Goal: Task Accomplishment & Management: Manage account settings

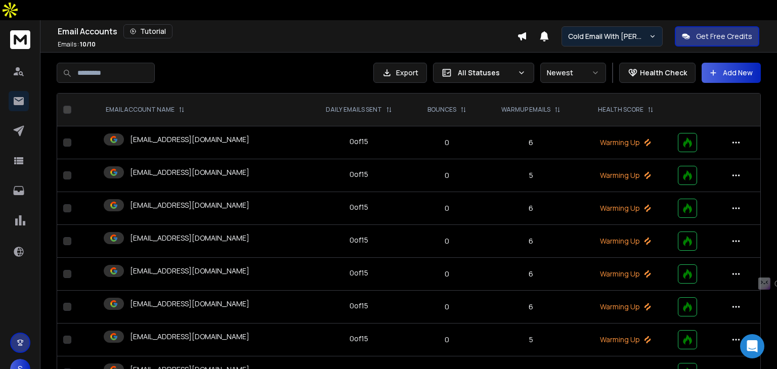
click at [643, 31] on p "Cold Email With Daniele" at bounding box center [608, 36] width 81 height 10
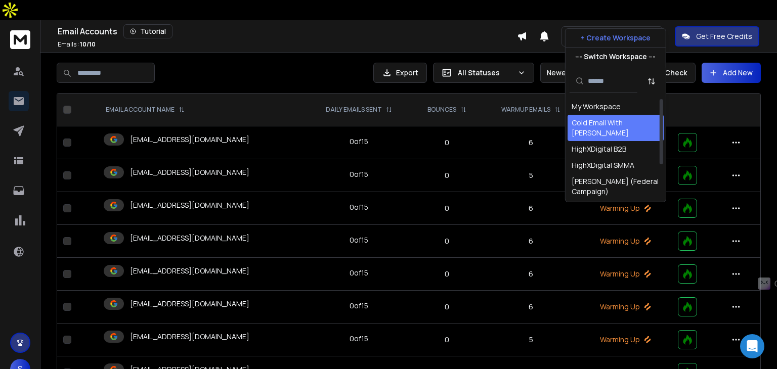
click at [619, 203] on div "Ruslan - [PERSON_NAME]" at bounding box center [613, 208] width 85 height 10
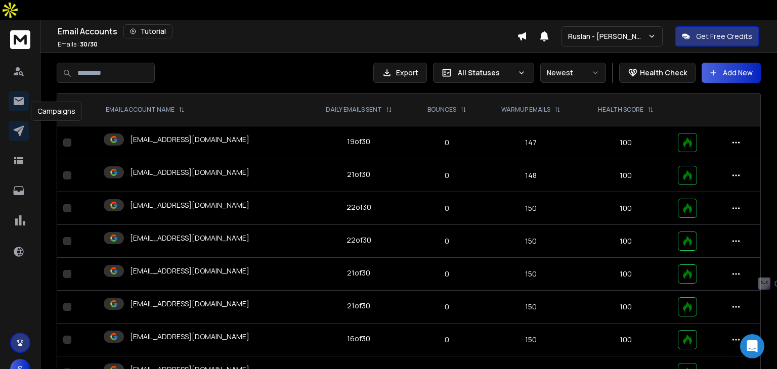
click at [18, 125] on icon at bounding box center [19, 131] width 12 height 12
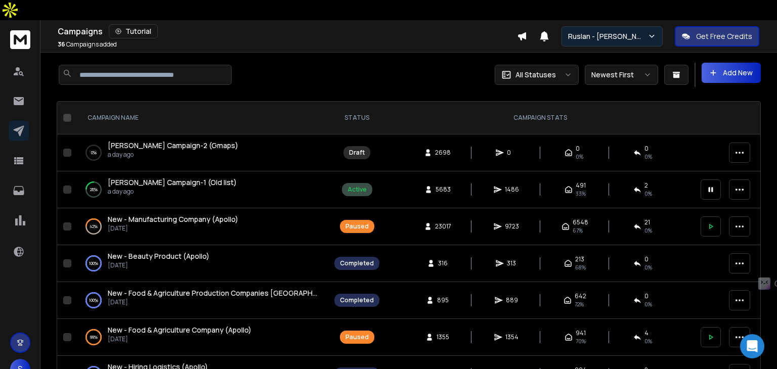
click at [621, 26] on button "Ruslan - [PERSON_NAME]" at bounding box center [611, 36] width 101 height 20
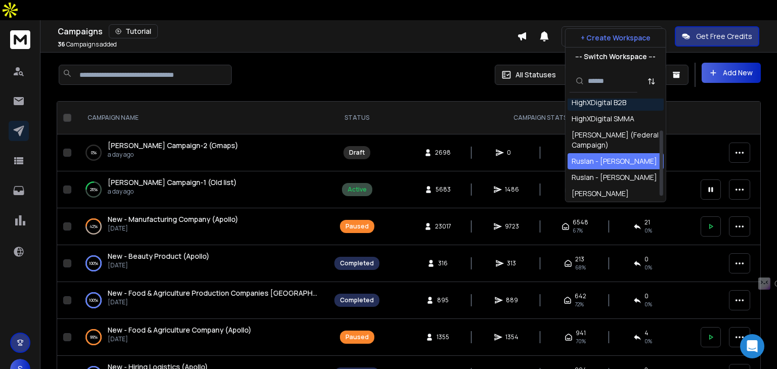
scroll to position [55, 0]
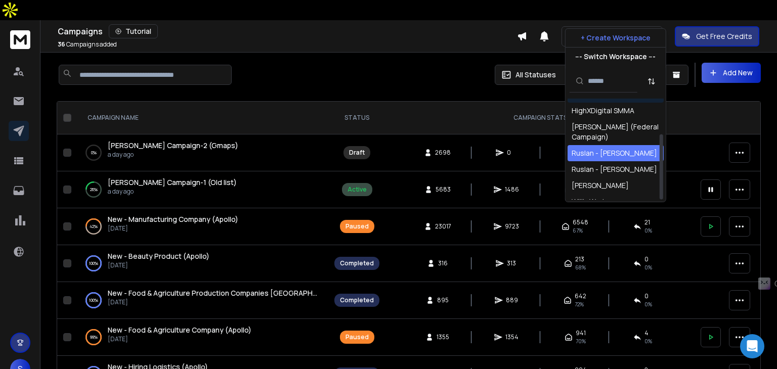
drag, startPoint x: 660, startPoint y: 132, endPoint x: 661, endPoint y: 178, distance: 46.5
click at [661, 178] on div at bounding box center [661, 166] width 4 height 65
click at [619, 197] on div "Will's Workspace" at bounding box center [599, 202] width 56 height 10
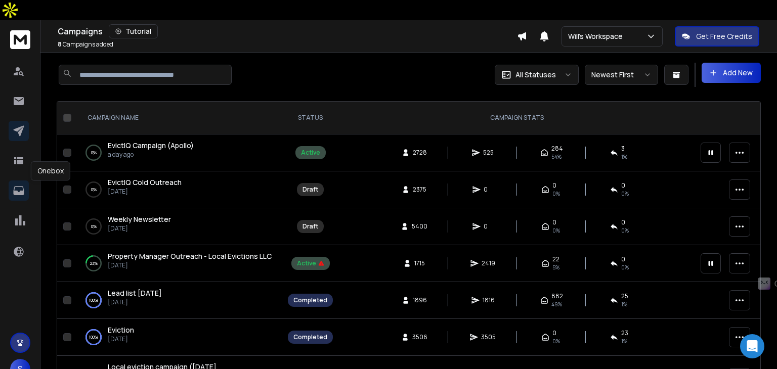
click at [22, 186] on icon at bounding box center [18, 190] width 11 height 9
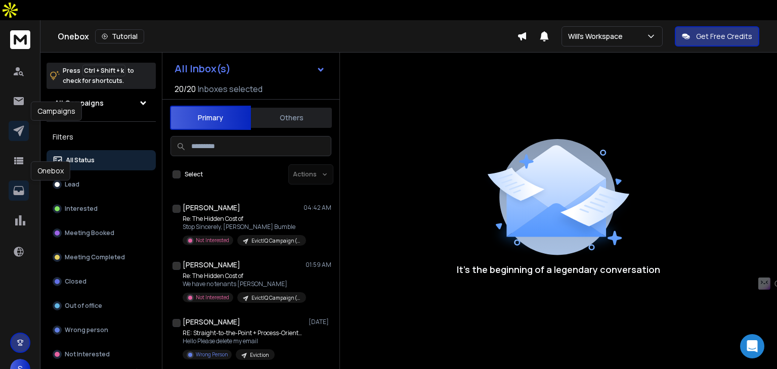
click at [18, 126] on icon at bounding box center [18, 131] width 11 height 11
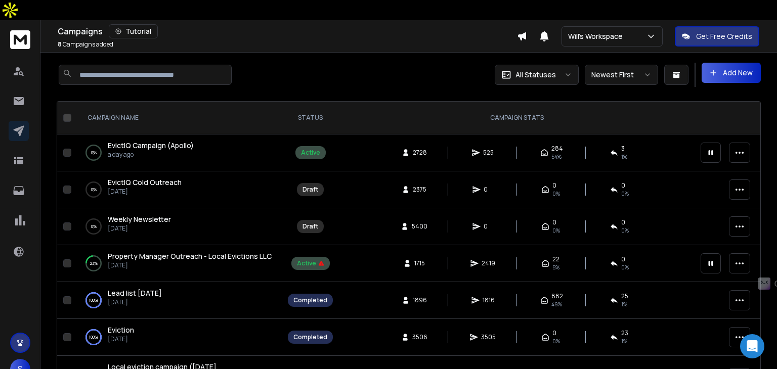
click at [203, 251] on span "Property Manager Outreach - Local Evictions LLC" at bounding box center [190, 256] width 164 height 10
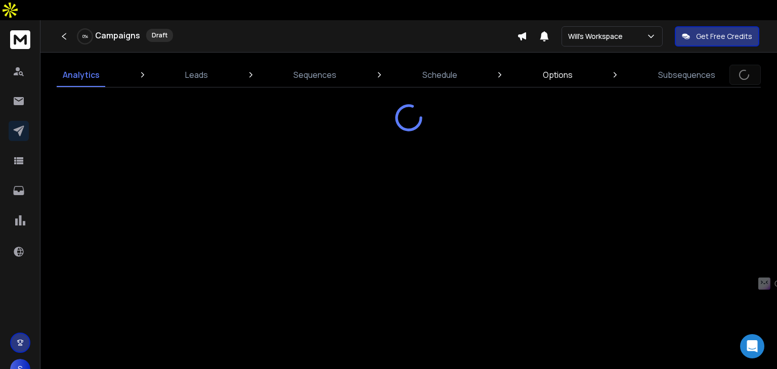
click at [564, 63] on div "Analytics Leads Sequences Schedule Options Subsequences" at bounding box center [409, 75] width 704 height 25
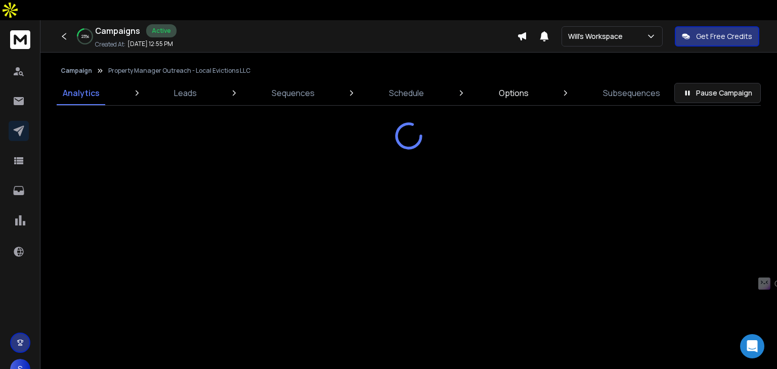
click at [516, 87] on p "Options" at bounding box center [513, 93] width 30 height 12
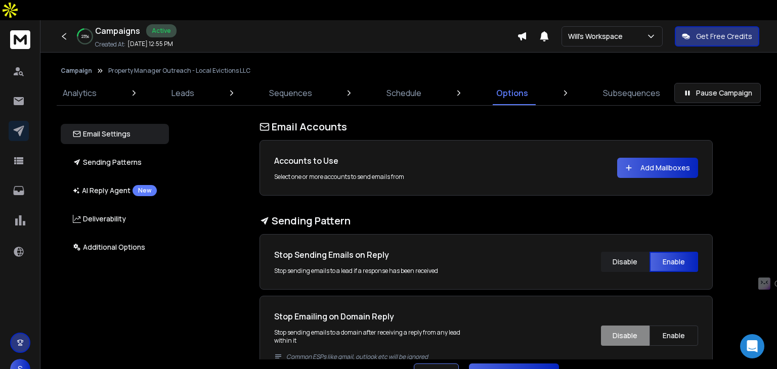
click at [646, 158] on button "Add Mailboxes" at bounding box center [657, 168] width 81 height 20
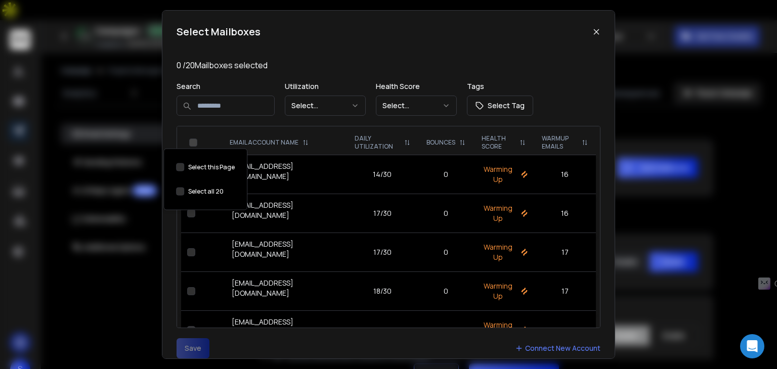
click at [180, 192] on button "Select this Page" at bounding box center [180, 192] width 8 height 8
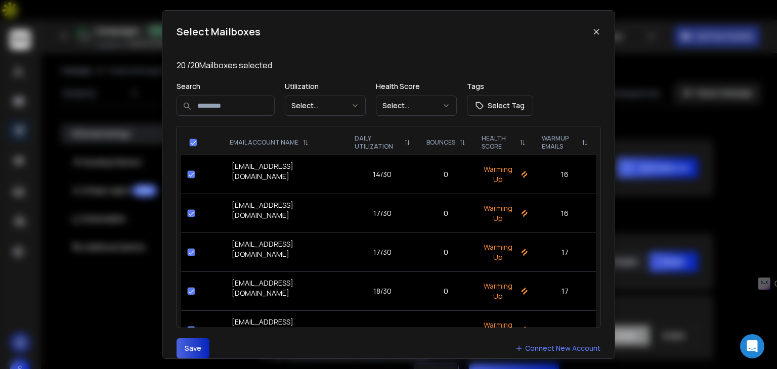
click at [197, 339] on button "Save" at bounding box center [192, 348] width 33 height 20
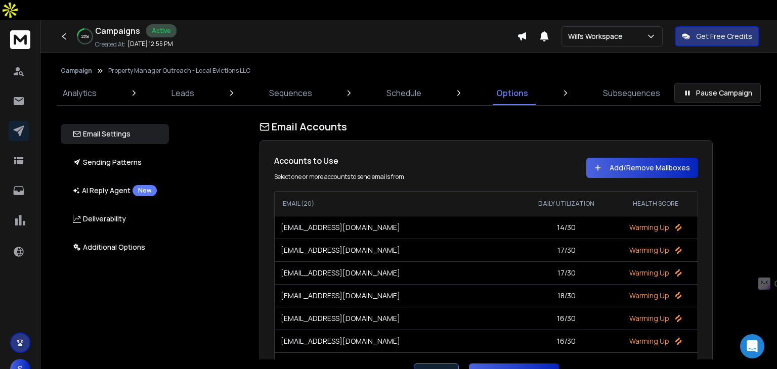
click at [422, 369] on icon "submit" at bounding box center [425, 373] width 7 height 7
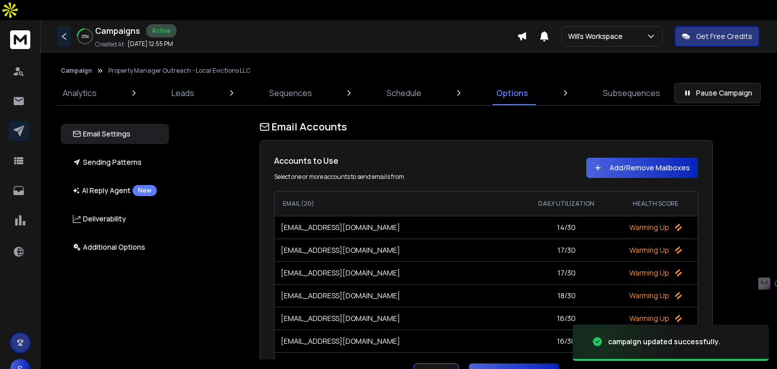
click at [64, 32] on icon at bounding box center [64, 36] width 9 height 9
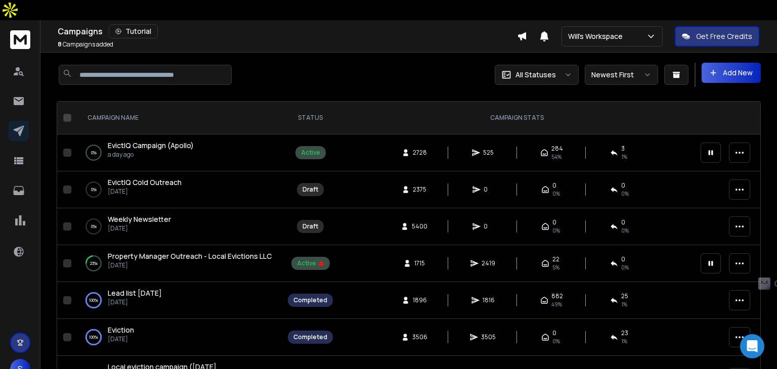
click at [310, 259] on div "Active" at bounding box center [310, 263] width 27 height 8
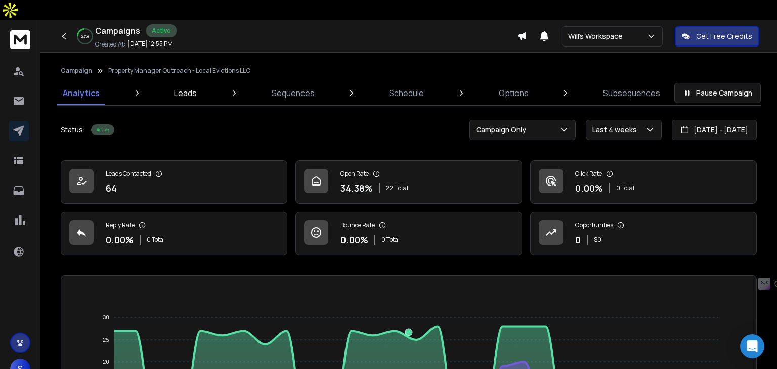
click at [185, 87] on p "Leads" at bounding box center [185, 93] width 23 height 12
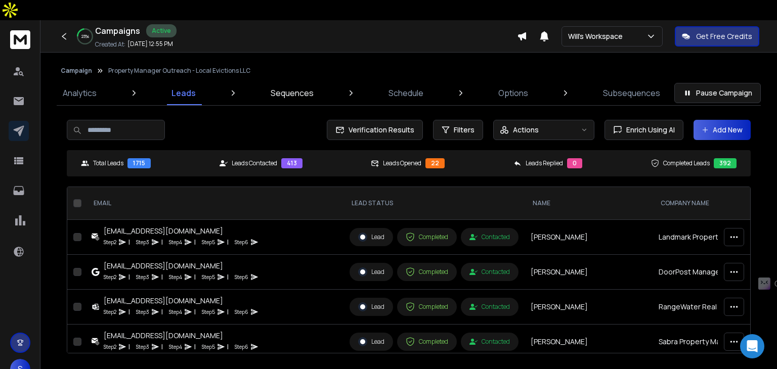
click at [288, 87] on p "Sequences" at bounding box center [291, 93] width 43 height 12
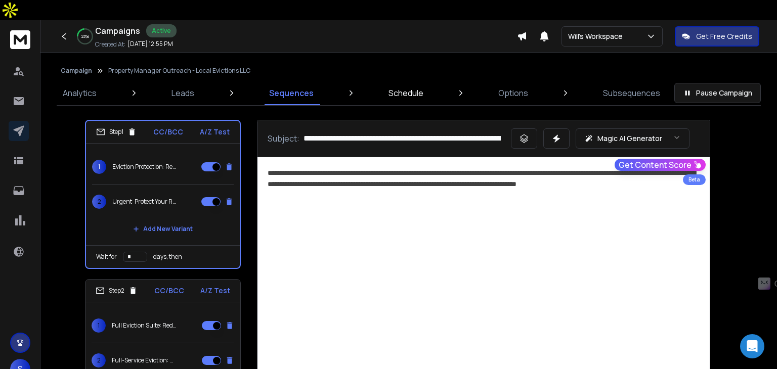
click at [412, 87] on p "Schedule" at bounding box center [405, 93] width 35 height 12
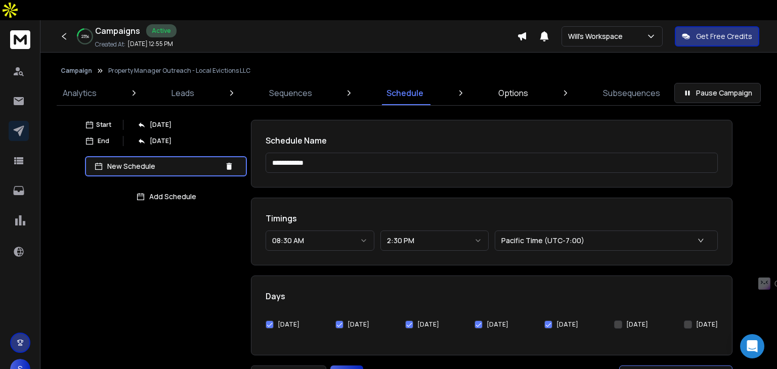
click at [512, 87] on p "Options" at bounding box center [513, 93] width 30 height 12
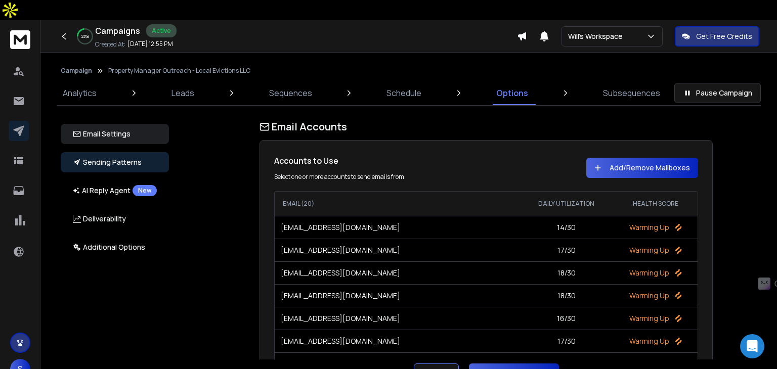
click at [111, 157] on p "Sending Patterns" at bounding box center [107, 162] width 69 height 10
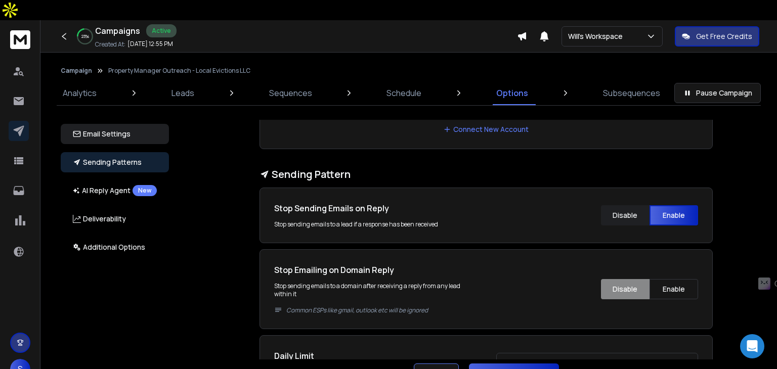
scroll to position [327, 0]
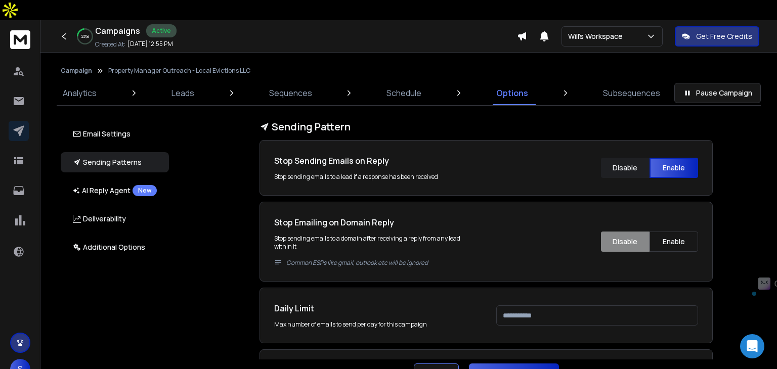
drag, startPoint x: 517, startPoint y: 294, endPoint x: 487, endPoint y: 295, distance: 29.8
click at [487, 302] on div "Daily Limit Max number of emails to send per day for this campaign **" at bounding box center [486, 315] width 424 height 26
type input "***"
click at [222, 271] on div "Email Accounts Accounts to Use Select one or more accounts to send emails from …" at bounding box center [491, 240] width 613 height 240
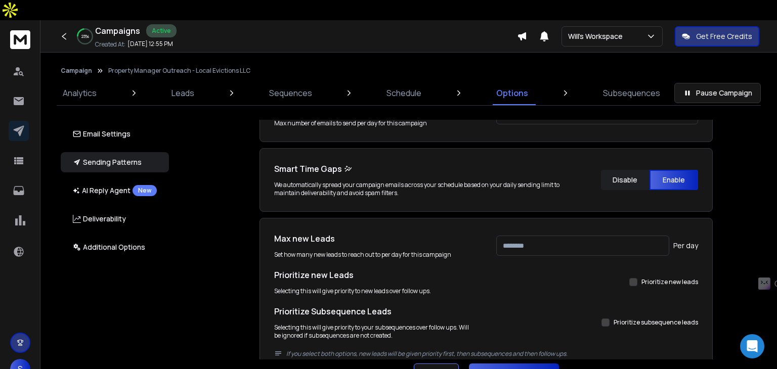
scroll to position [529, 0]
drag, startPoint x: 522, startPoint y: 223, endPoint x: 481, endPoint y: 223, distance: 40.4
click at [481, 232] on div "Max new Leads Set how many new leads to reach out to per day for this campaign …" at bounding box center [486, 245] width 424 height 26
type input "***"
click at [631, 277] on button "Prioritize new leads" at bounding box center [633, 281] width 8 height 8
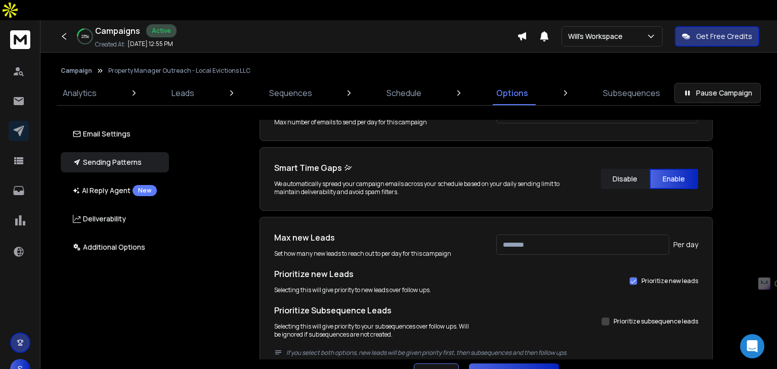
click at [227, 280] on div "Email Accounts Accounts to Use Select one or more accounts to send emails from …" at bounding box center [491, 240] width 613 height 240
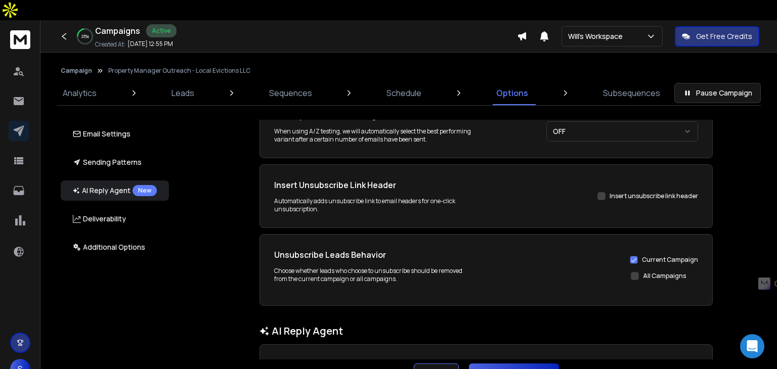
scroll to position [832, 0]
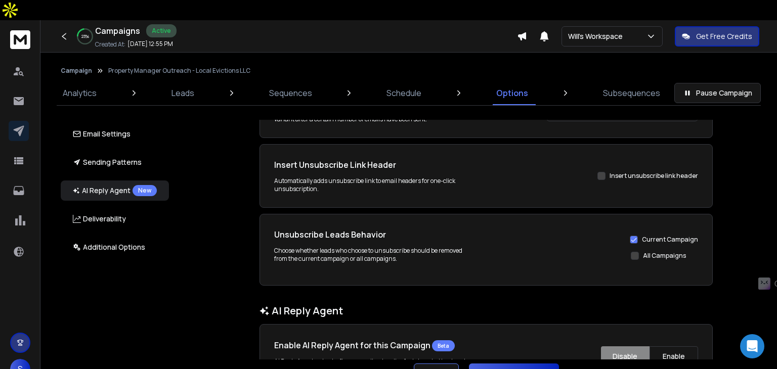
drag, startPoint x: 601, startPoint y: 152, endPoint x: 589, endPoint y: 157, distance: 13.0
click at [601, 172] on button "Insert unsubscribe link header" at bounding box center [601, 176] width 8 height 8
click at [226, 269] on div "Email Accounts Accounts to Use Select one or more accounts to send emails from …" at bounding box center [491, 240] width 613 height 240
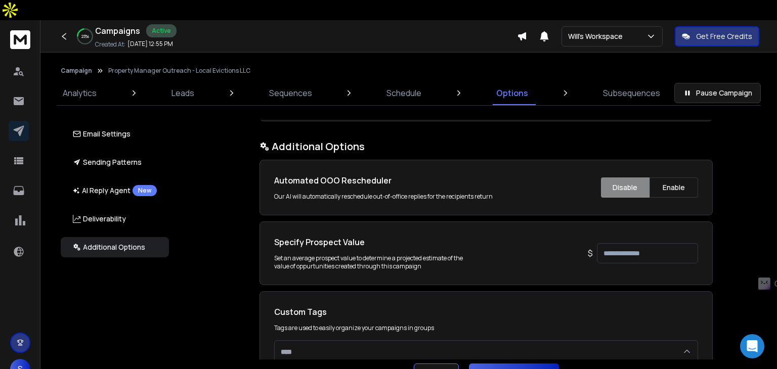
scroll to position [1782, 0]
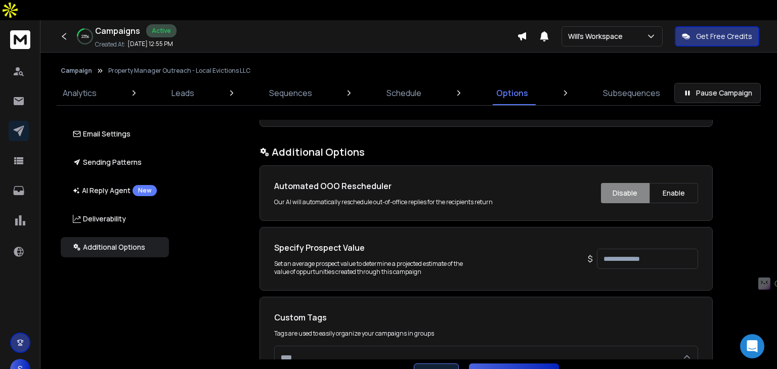
click at [424, 369] on icon "submit" at bounding box center [425, 373] width 7 height 7
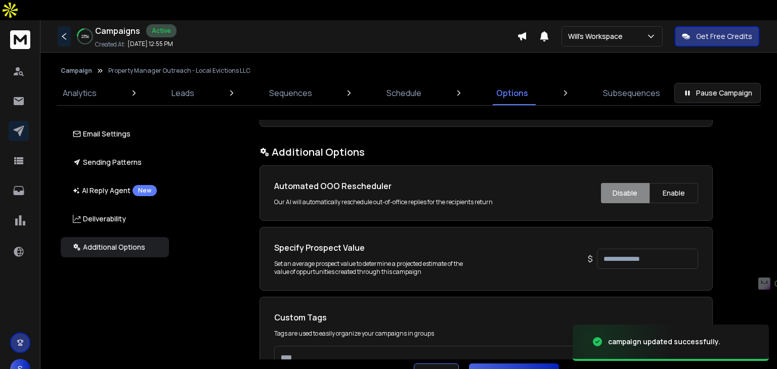
click at [61, 32] on icon at bounding box center [64, 36] width 9 height 9
